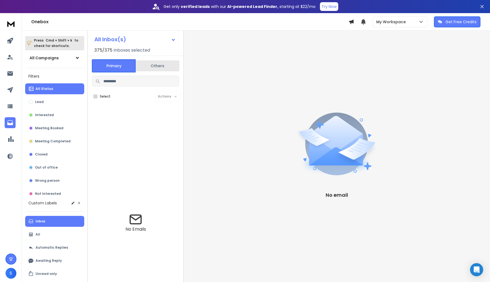
drag, startPoint x: 162, startPoint y: 62, endPoint x: 160, endPoint y: 65, distance: 3.9
click at [162, 62] on button "Others" at bounding box center [158, 66] width 44 height 12
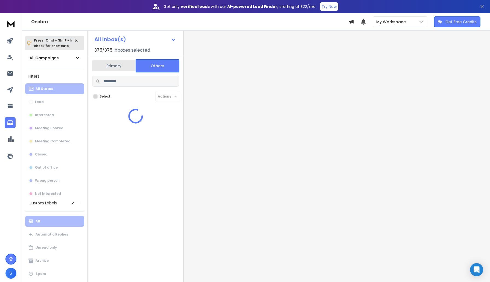
click at [144, 81] on input at bounding box center [135, 81] width 87 height 11
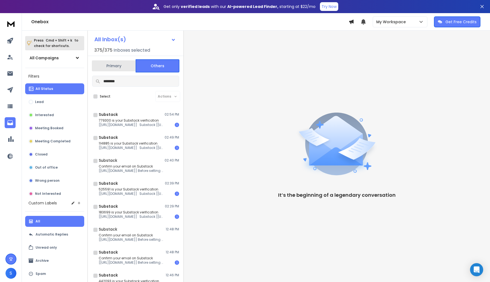
type input "********"
click at [474, 272] on icon "Open Intercom Messenger" at bounding box center [477, 270] width 6 height 7
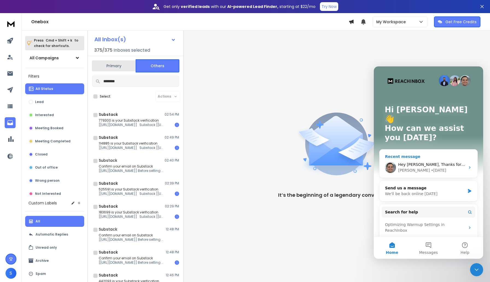
click at [441, 168] on div "Raj • 4d ago" at bounding box center [431, 171] width 67 height 6
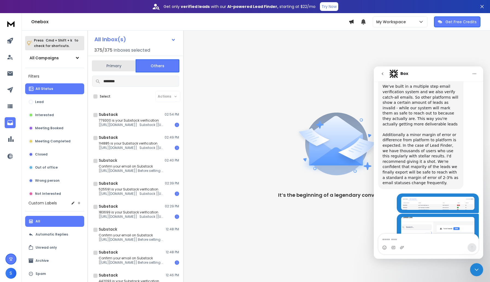
scroll to position [1681, 0]
